Goal: Task Accomplishment & Management: Manage account settings

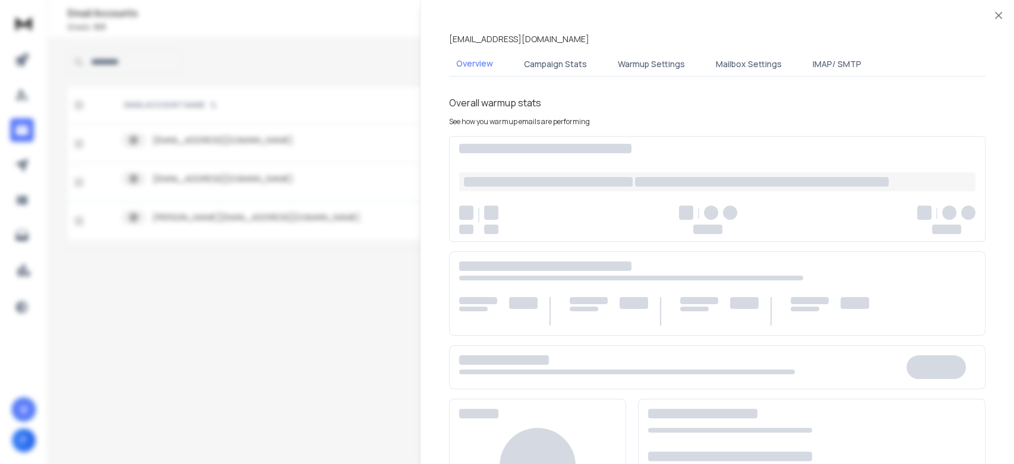
click at [994, 10] on icon "button" at bounding box center [999, 16] width 12 height 12
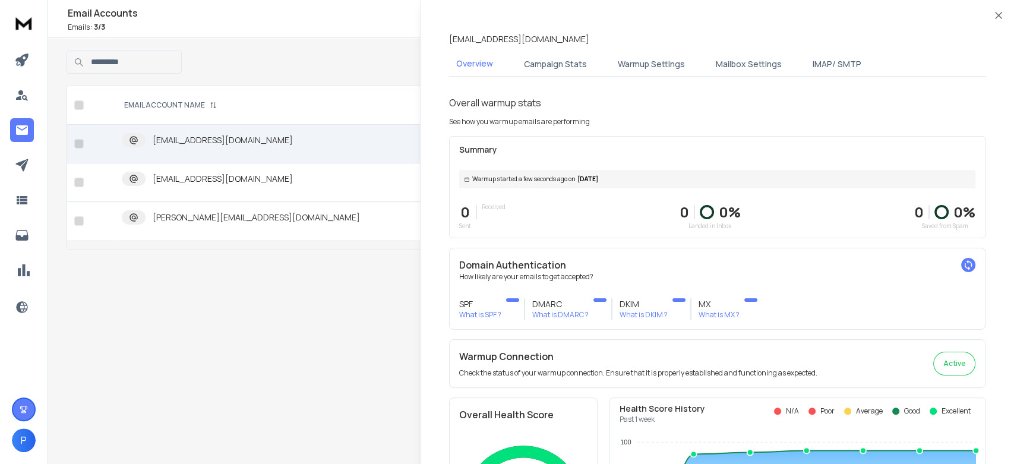
click at [962, 140] on icon at bounding box center [965, 143] width 11 height 11
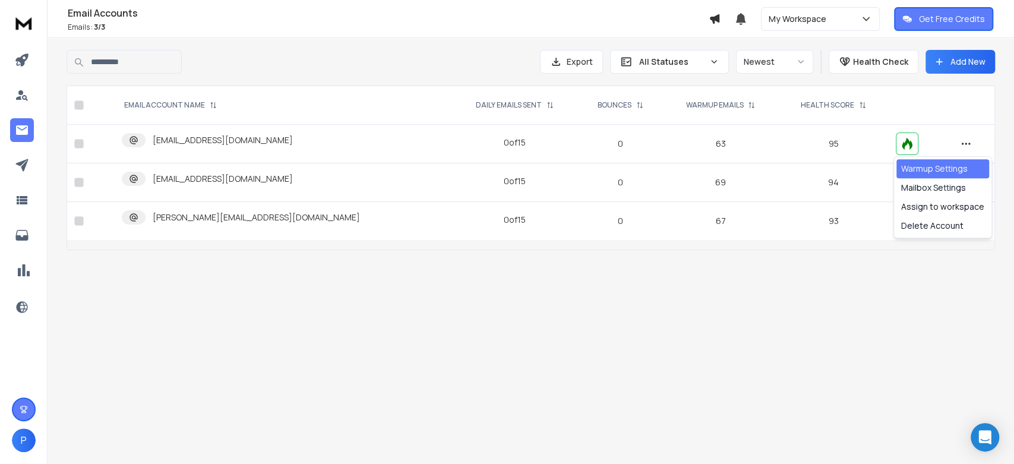
click at [942, 163] on div "Warmup Settings" at bounding box center [942, 168] width 93 height 19
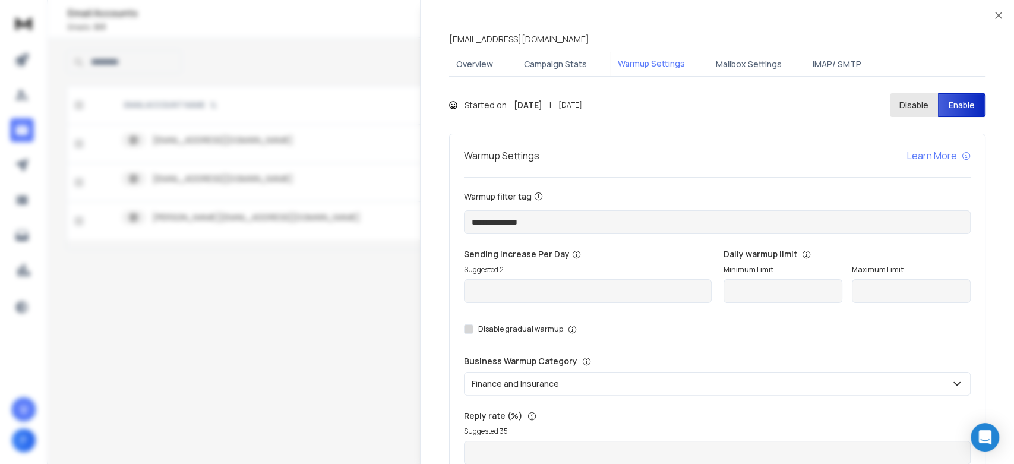
click at [519, 295] on input "*" at bounding box center [588, 291] width 248 height 24
type input "*"
click at [750, 292] on input "*" at bounding box center [782, 291] width 119 height 24
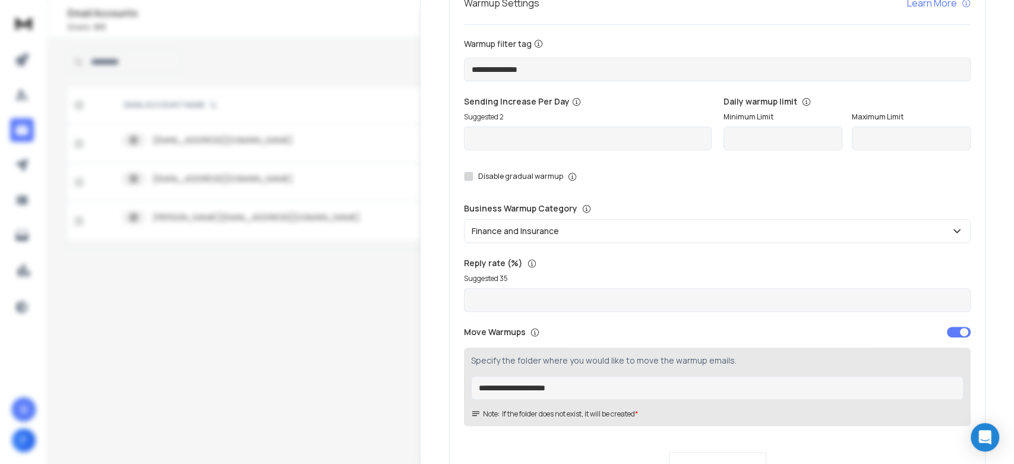
scroll to position [163, 0]
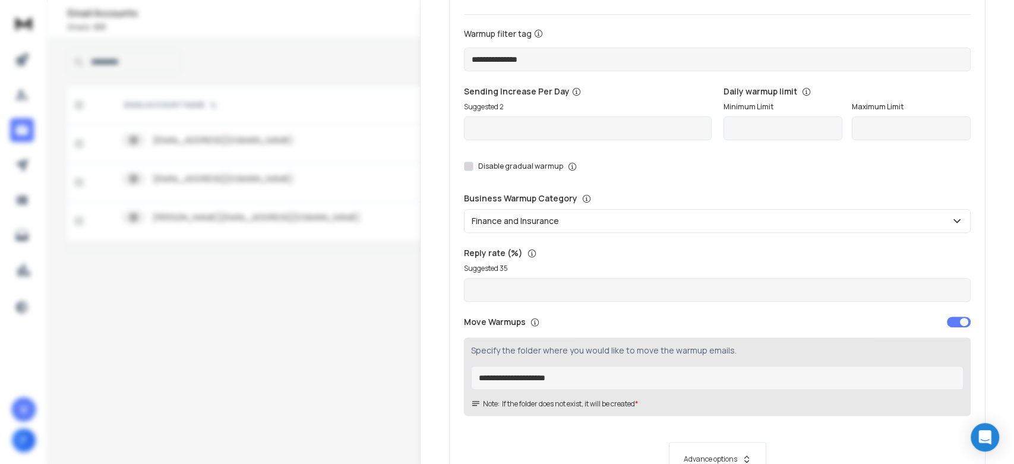
type input "**"
click at [506, 127] on input "*" at bounding box center [588, 128] width 248 height 24
click at [792, 128] on input "**" at bounding box center [782, 128] width 119 height 24
click at [647, 125] on input "**" at bounding box center [588, 128] width 248 height 24
type input "*"
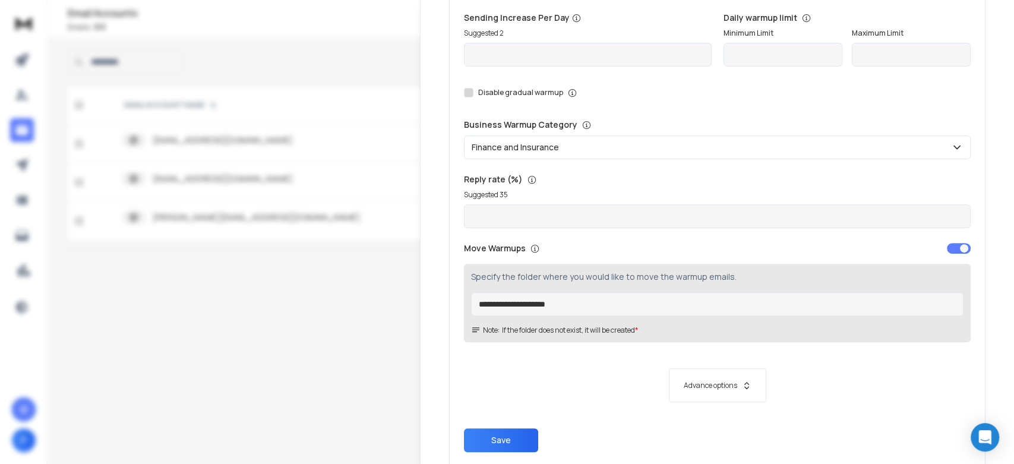
scroll to position [245, 0]
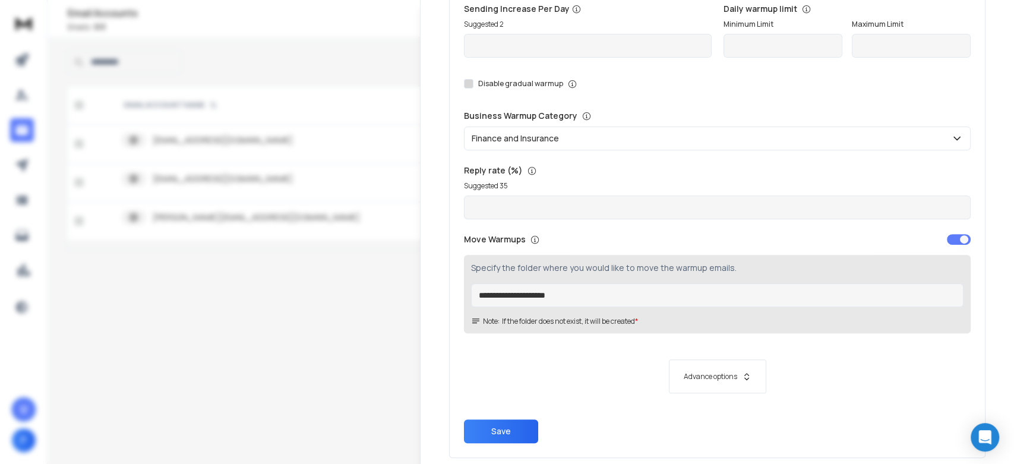
type input "*"
click at [506, 434] on button "Save" at bounding box center [501, 431] width 74 height 24
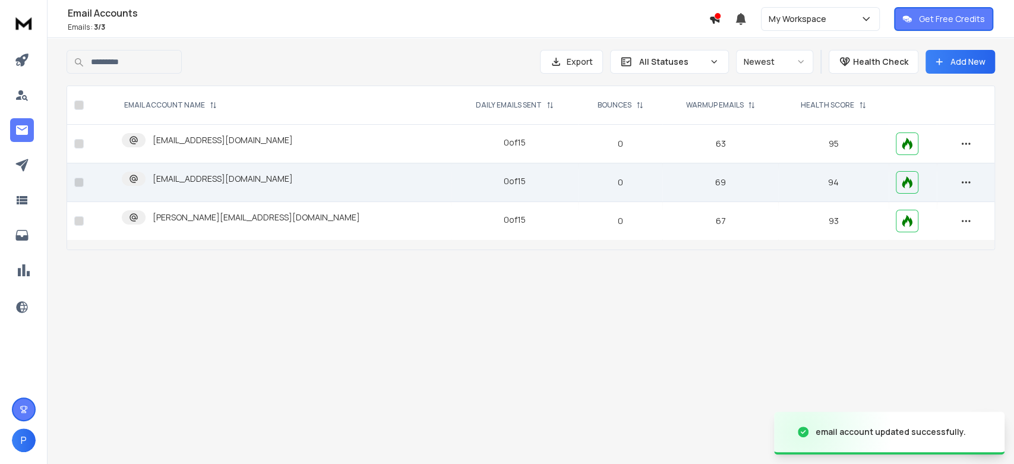
click at [953, 180] on button at bounding box center [965, 182] width 43 height 20
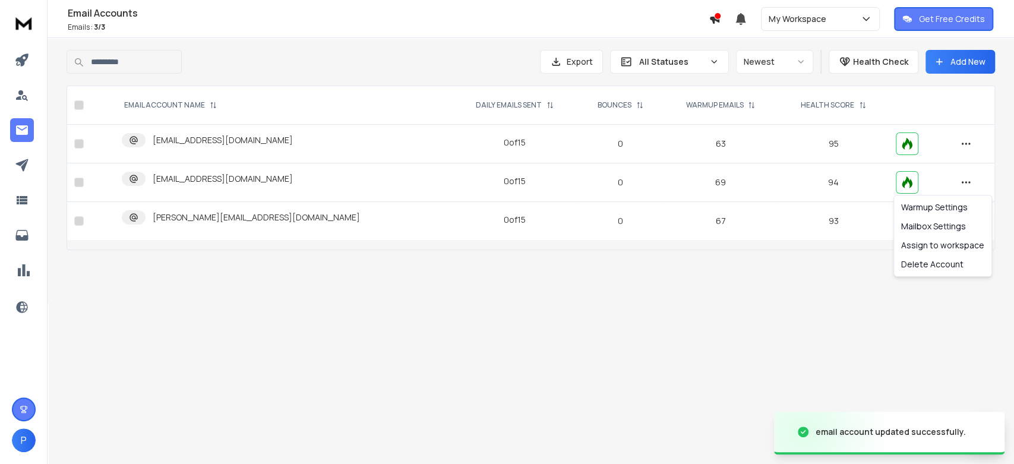
click at [934, 196] on div "Warmup Settings Mailbox Settings Assign to workspace Delete Account" at bounding box center [942, 236] width 99 height 82
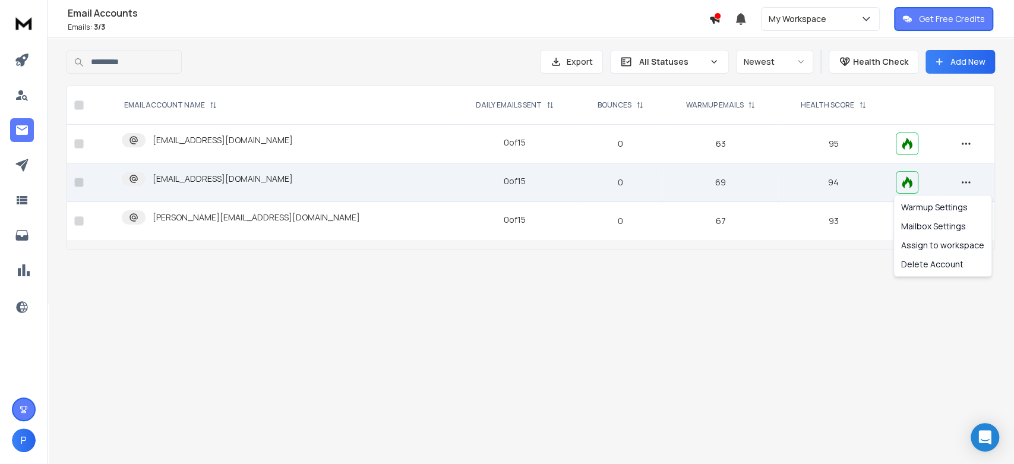
click at [965, 184] on icon at bounding box center [965, 182] width 11 height 11
click at [963, 183] on icon at bounding box center [965, 182] width 11 height 11
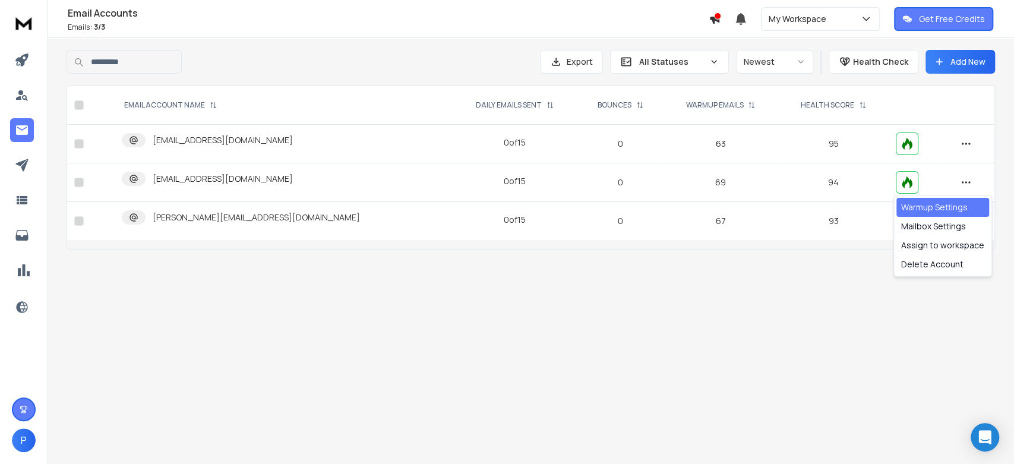
click at [940, 204] on div "Warmup Settings" at bounding box center [942, 207] width 93 height 19
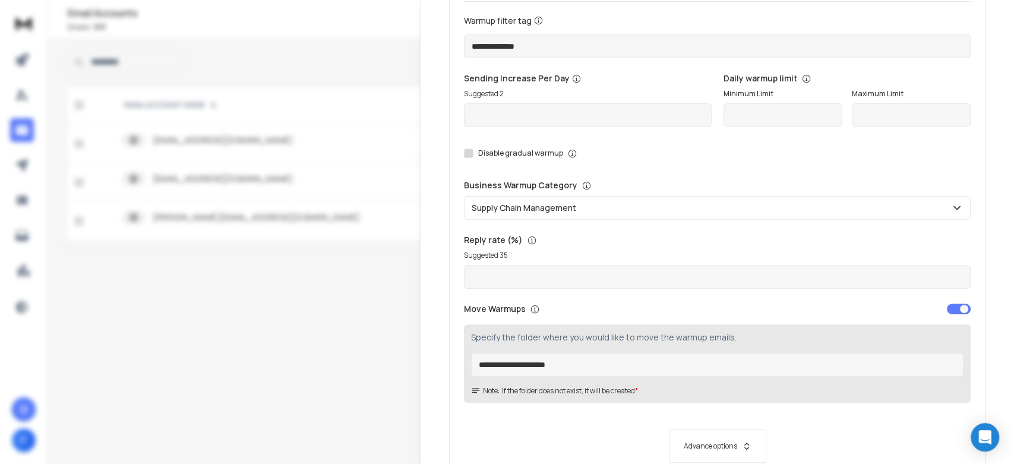
scroll to position [251, 0]
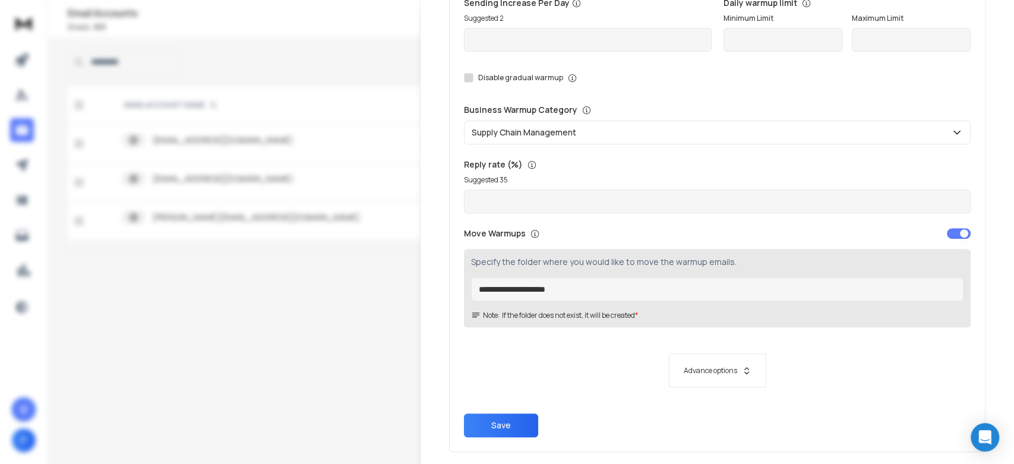
click at [561, 52] on form "**********" at bounding box center [717, 167] width 507 height 540
click at [538, 45] on input "*" at bounding box center [588, 40] width 248 height 24
type input "*"
click at [759, 36] on input "*" at bounding box center [782, 40] width 119 height 24
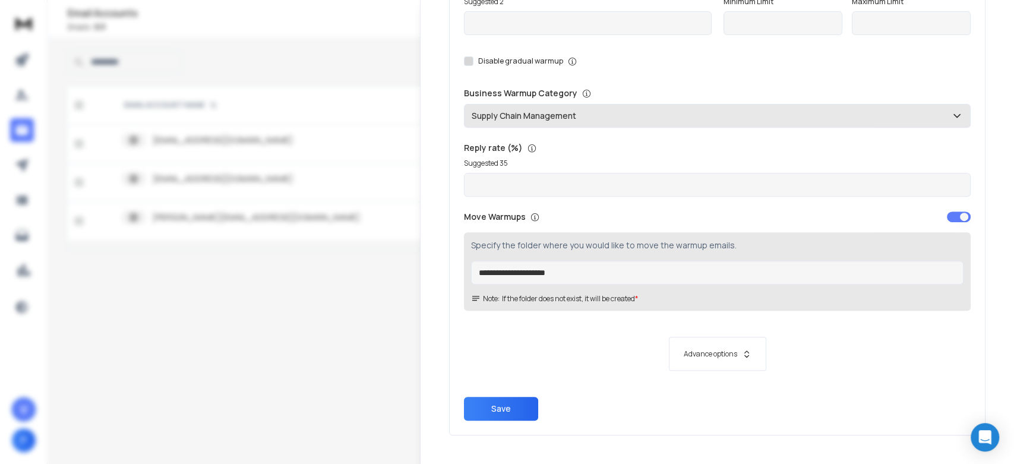
scroll to position [272, 0]
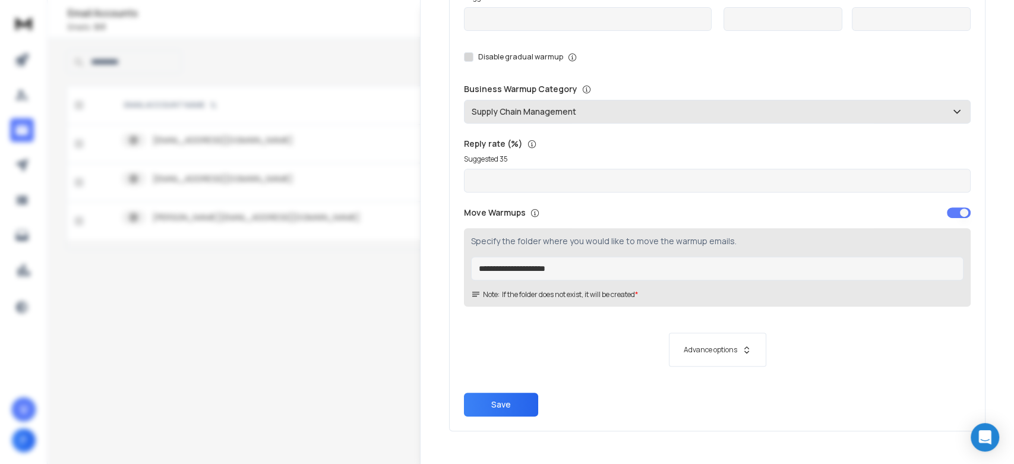
type input "**"
click at [570, 115] on p "Supply Chain Management" at bounding box center [526, 112] width 109 height 12
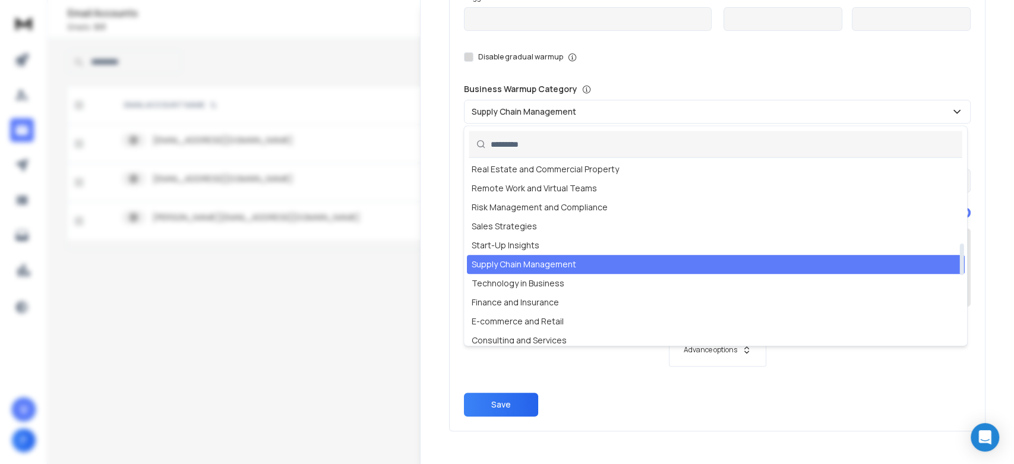
scroll to position [443, 0]
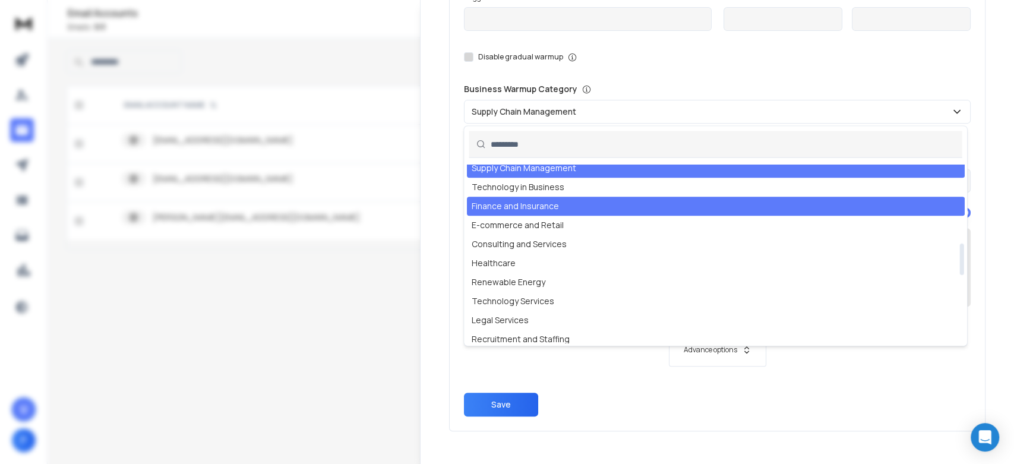
click at [524, 206] on span "Finance and Insurance" at bounding box center [514, 207] width 87 height 12
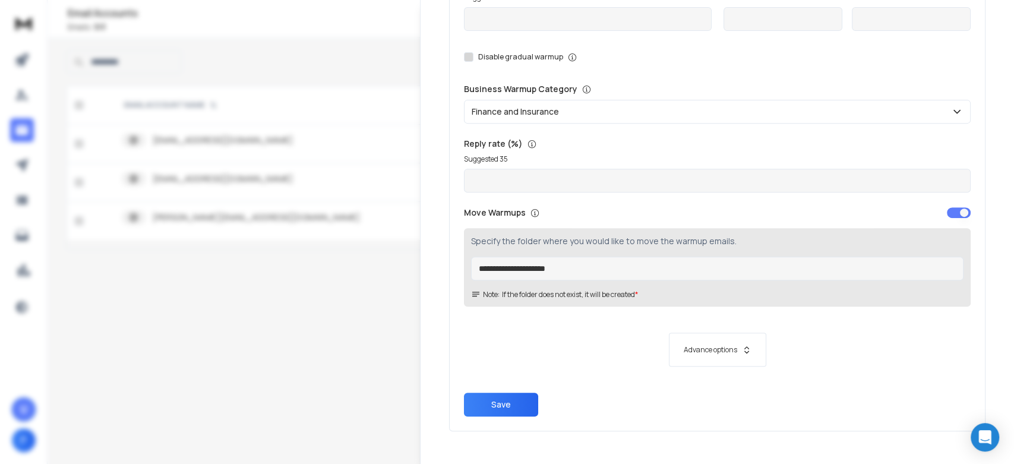
click at [501, 400] on button "Save" at bounding box center [501, 405] width 74 height 24
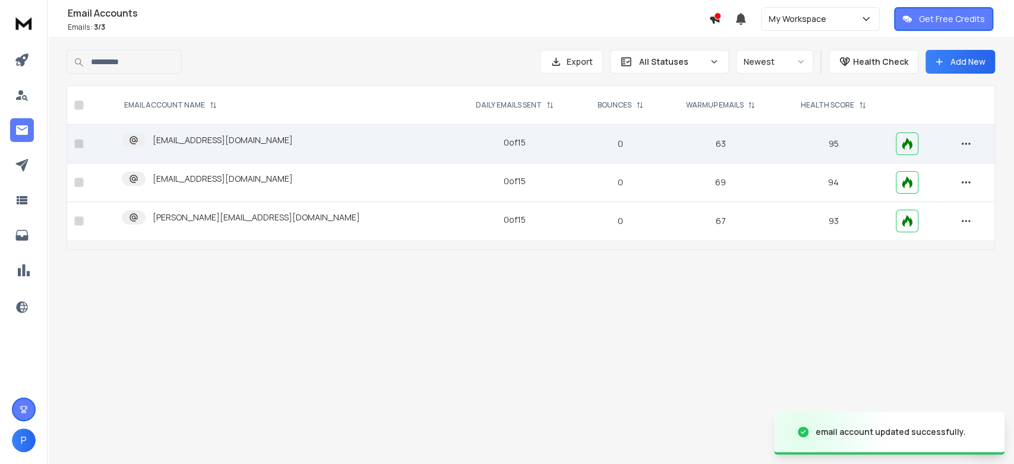
click at [964, 134] on button at bounding box center [965, 144] width 43 height 20
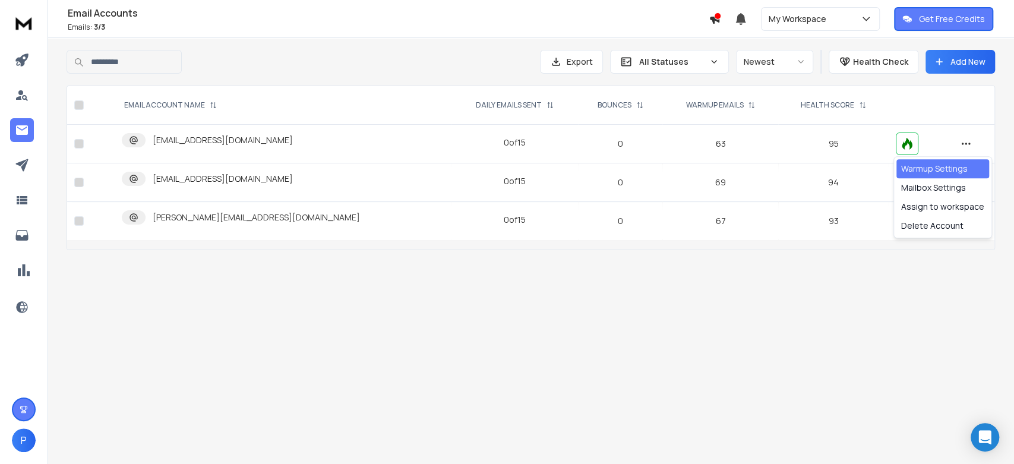
click at [942, 165] on div "Warmup Settings" at bounding box center [942, 168] width 93 height 19
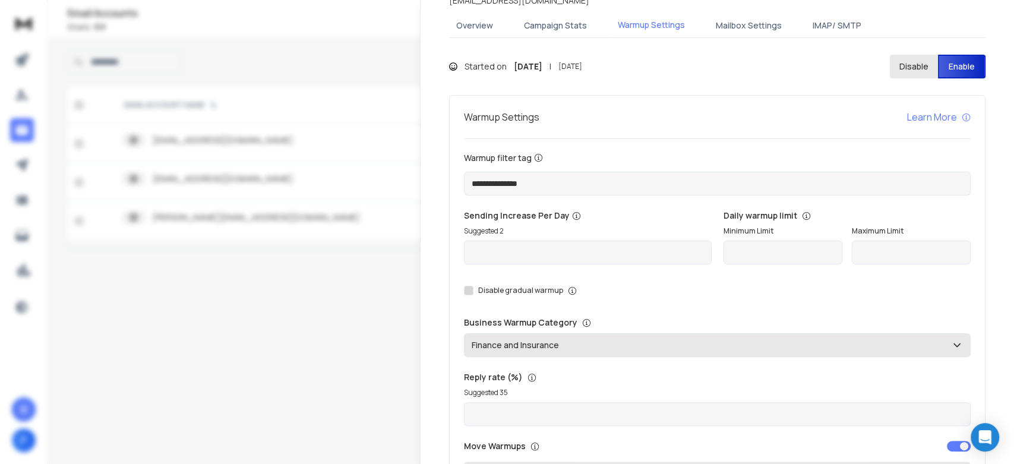
scroll to position [0, 0]
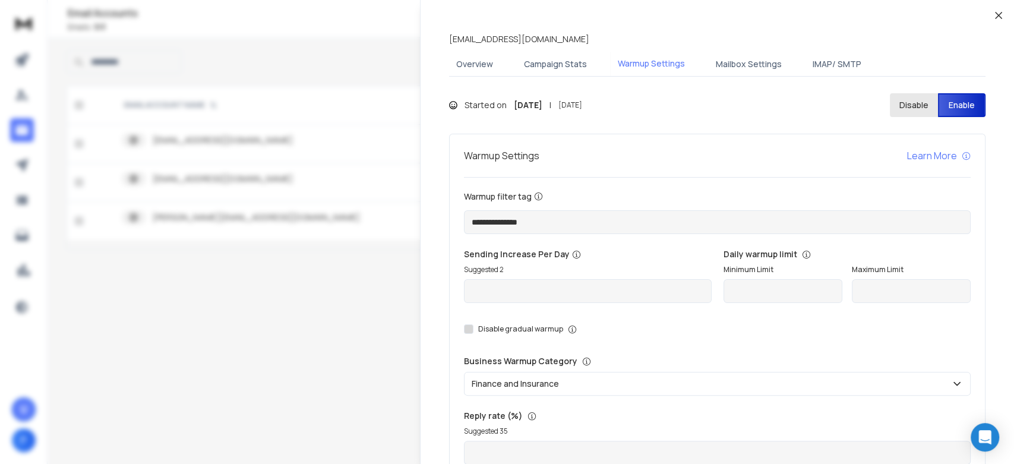
click at [994, 18] on icon "button" at bounding box center [999, 16] width 12 height 12
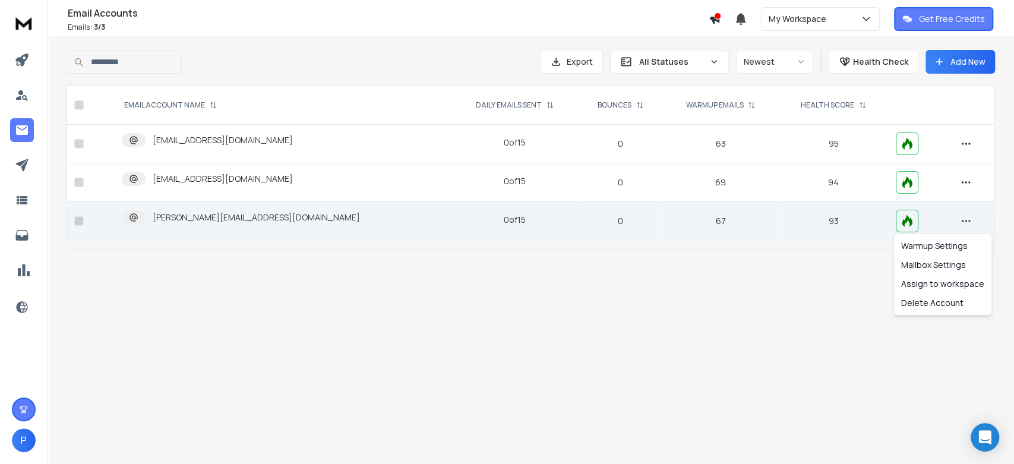
click at [953, 219] on button at bounding box center [965, 221] width 43 height 20
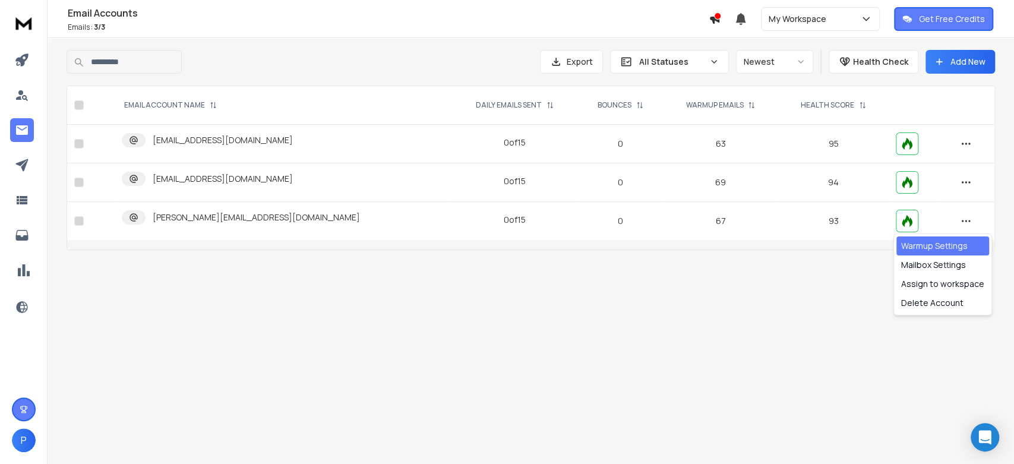
click at [933, 242] on div "Warmup Settings" at bounding box center [942, 245] width 93 height 19
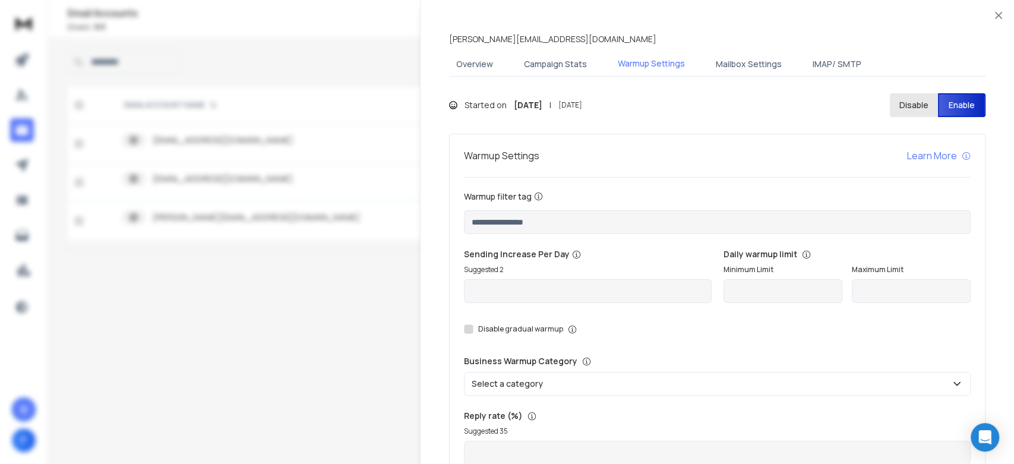
type input "**********"
type input "*"
type input "**"
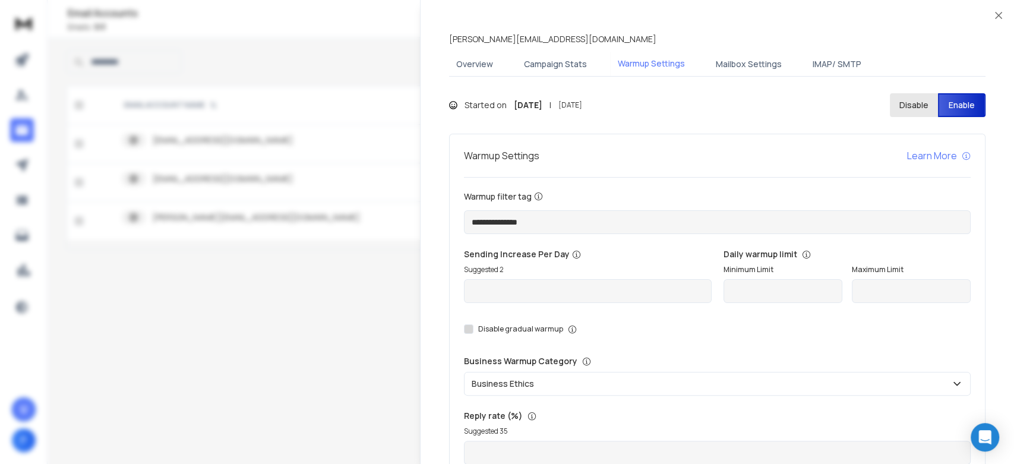
click at [604, 287] on input "*" at bounding box center [588, 291] width 248 height 24
type input "*"
click at [781, 285] on input "*" at bounding box center [782, 291] width 119 height 24
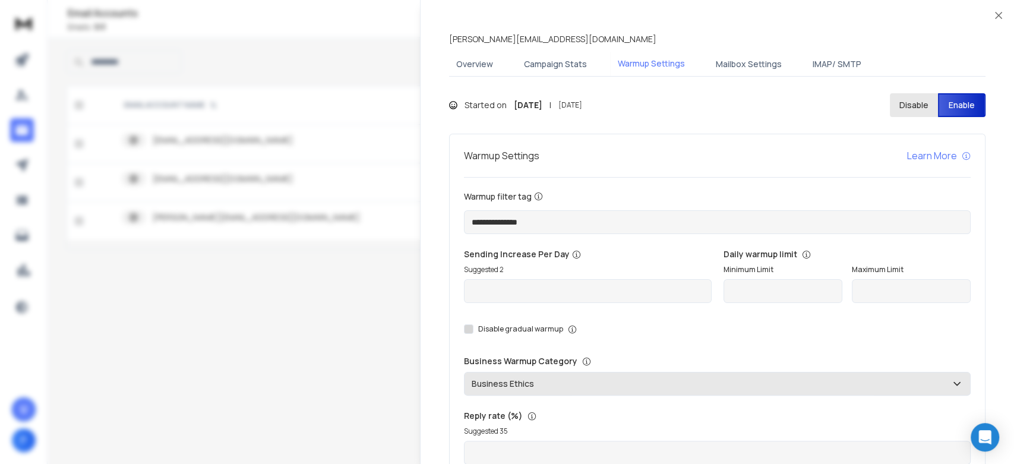
type input "**"
click at [575, 380] on div "Business Ethics" at bounding box center [717, 384] width 491 height 12
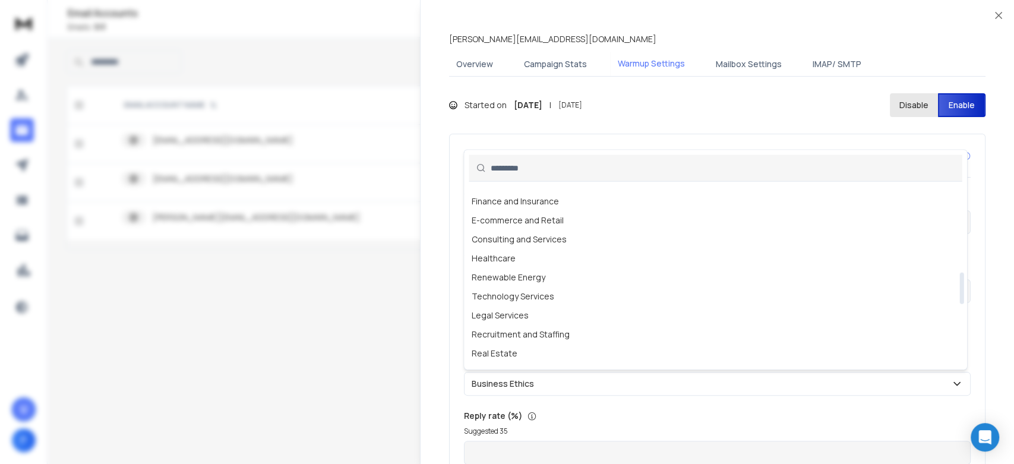
scroll to position [473, 0]
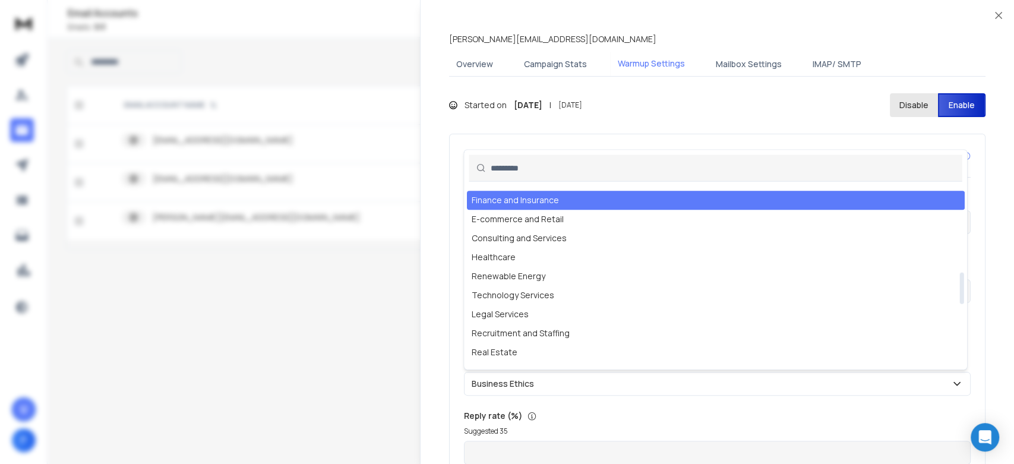
click at [562, 204] on div "Finance and Insurance" at bounding box center [715, 200] width 498 height 19
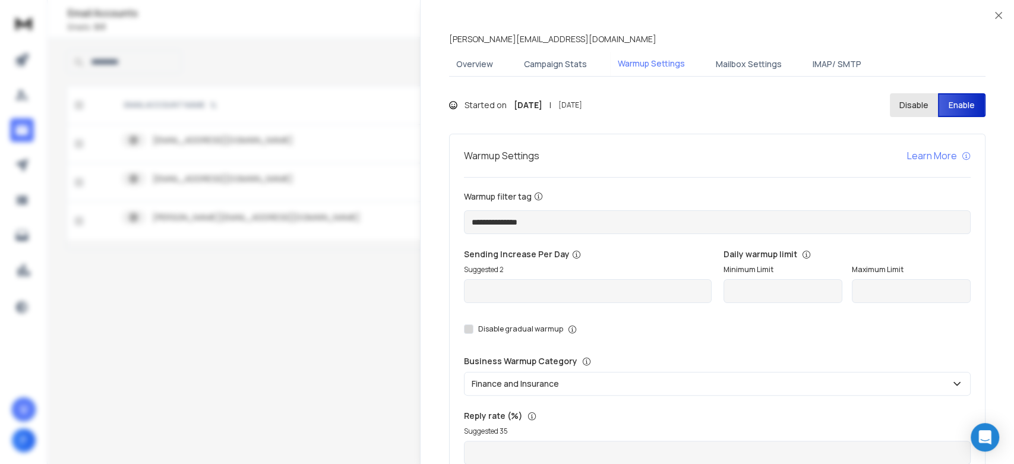
scroll to position [272, 0]
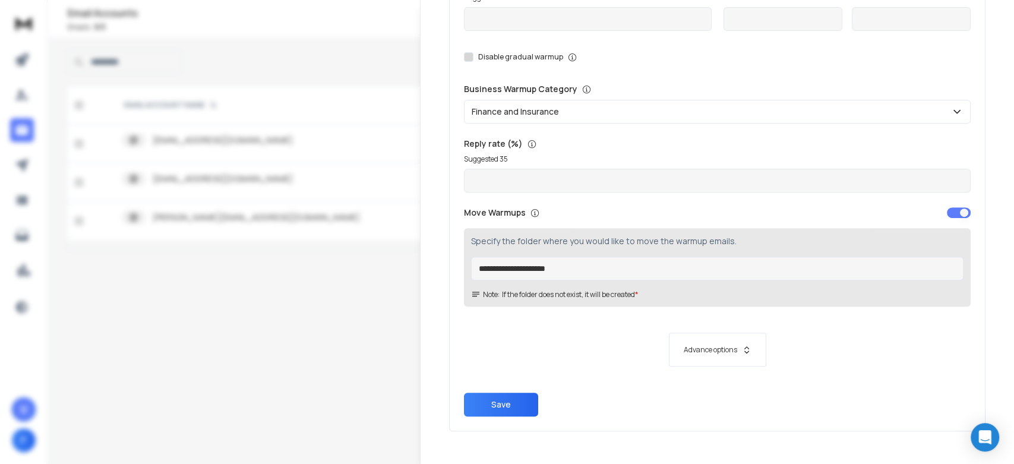
click at [500, 408] on button "Save" at bounding box center [501, 405] width 74 height 24
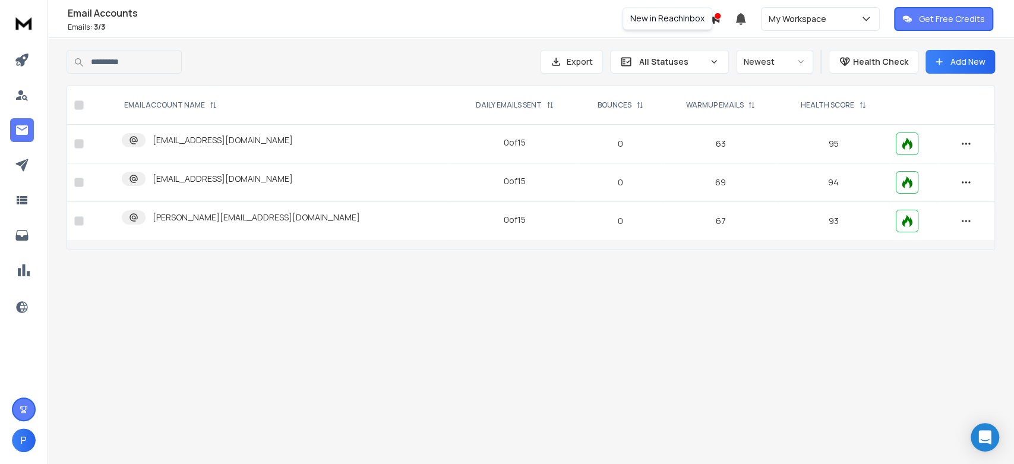
click at [720, 13] on div at bounding box center [717, 15] width 7 height 7
